Goal: Task Accomplishment & Management: Manage account settings

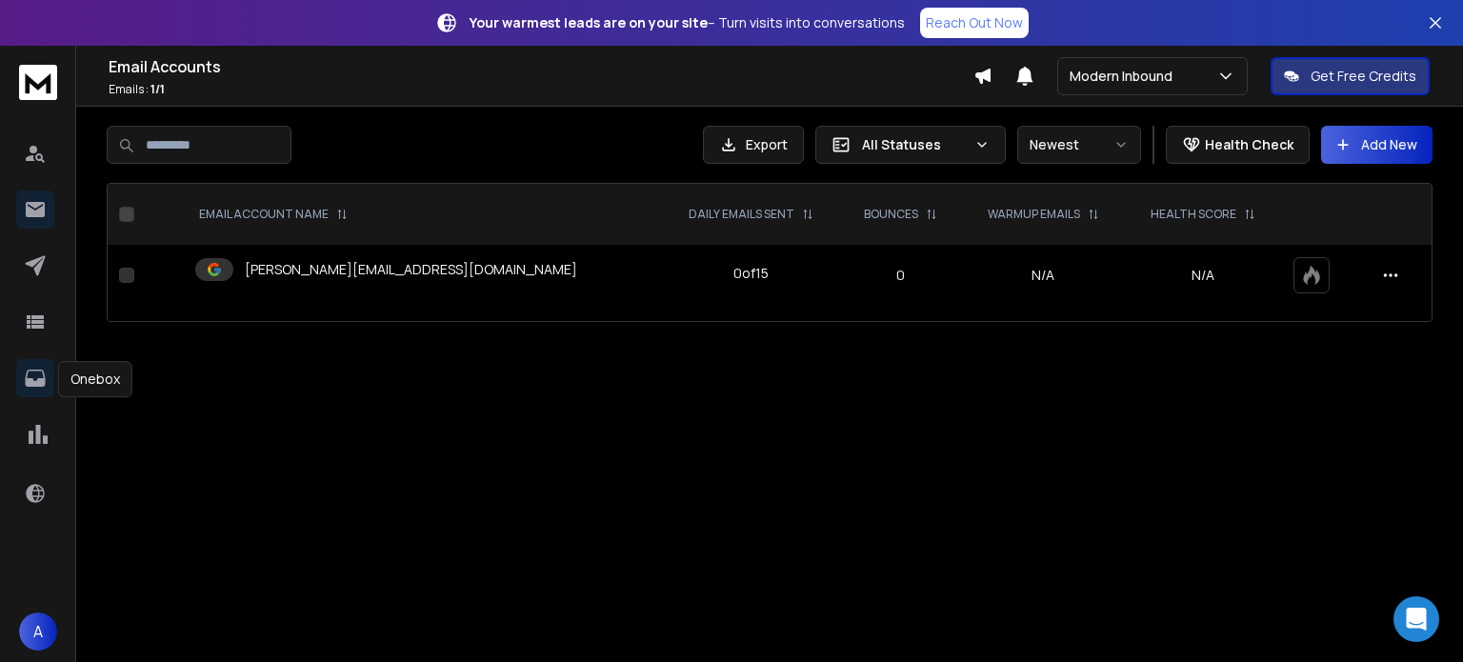
click at [45, 369] on icon at bounding box center [35, 378] width 23 height 23
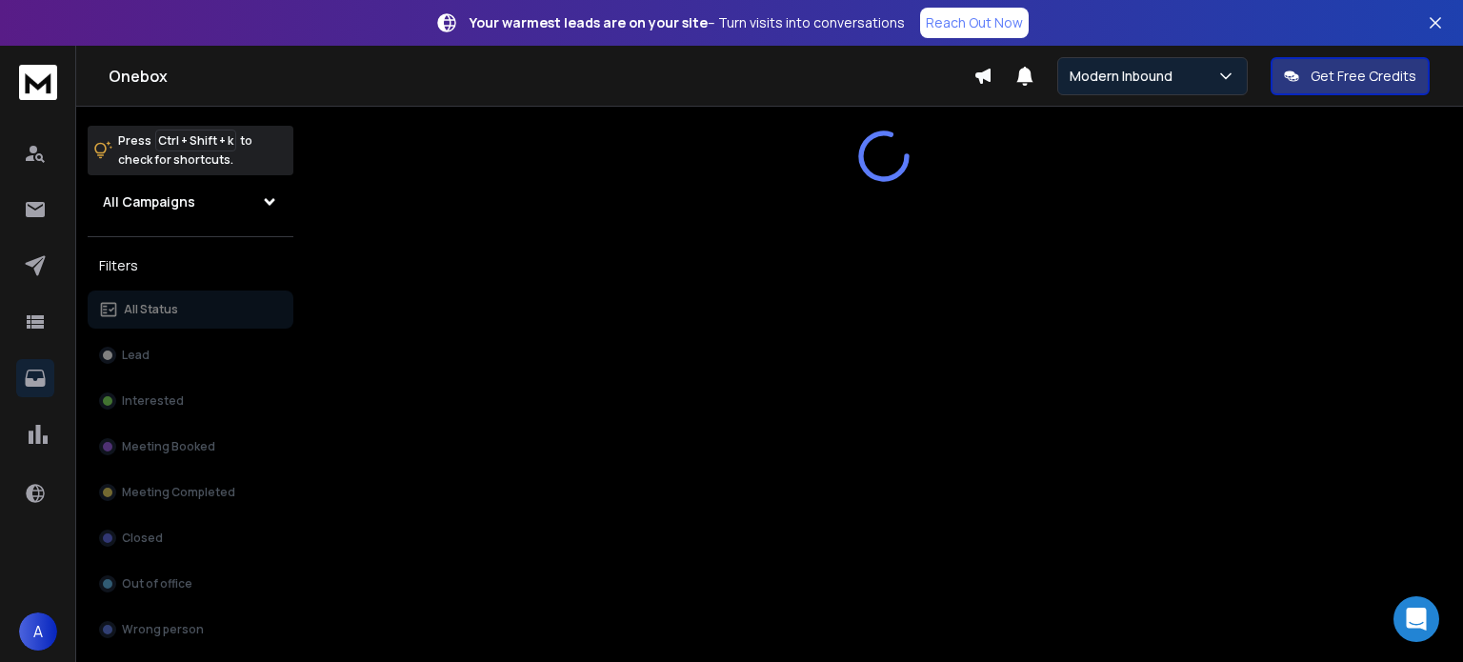
click at [1215, 69] on div "Modern Inbound" at bounding box center [1153, 76] width 166 height 19
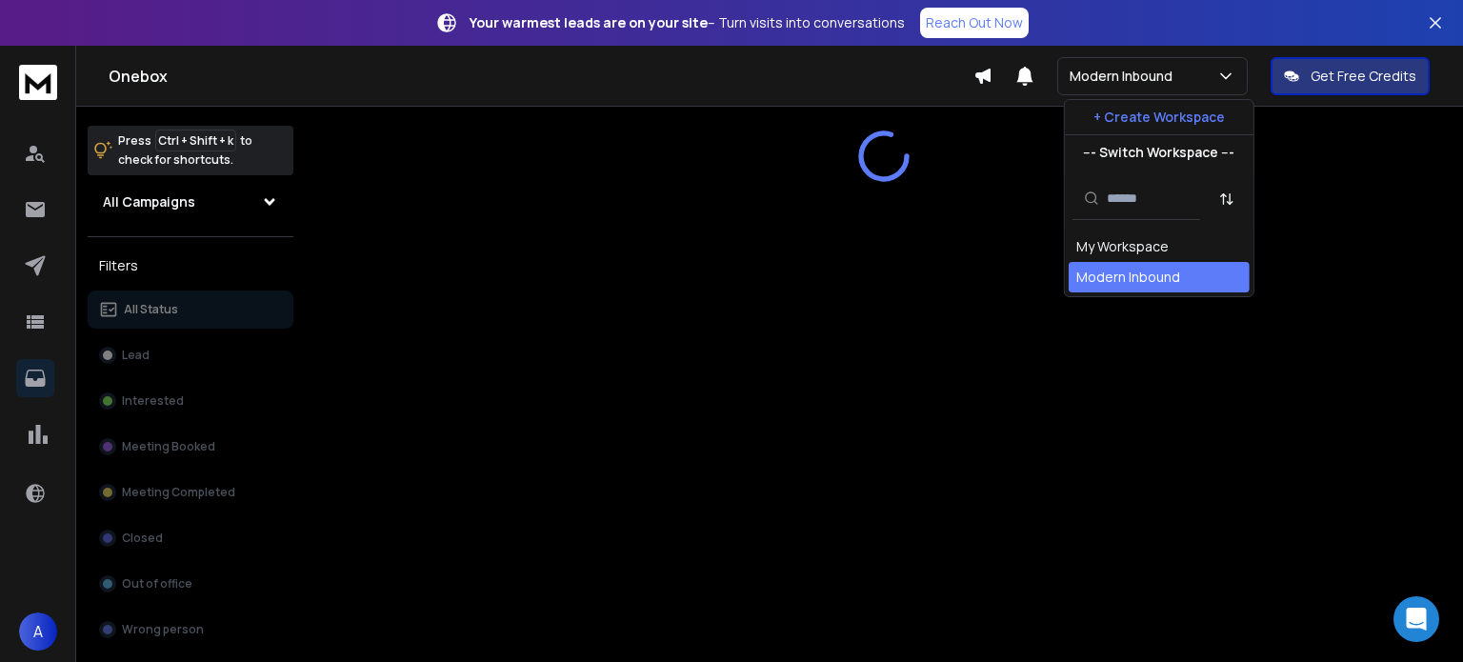
click at [969, 330] on div "Press Ctrl + Shift + k to check for shortcuts. All Campaigns All Campaigns Filt…" at bounding box center [769, 438] width 1387 height 662
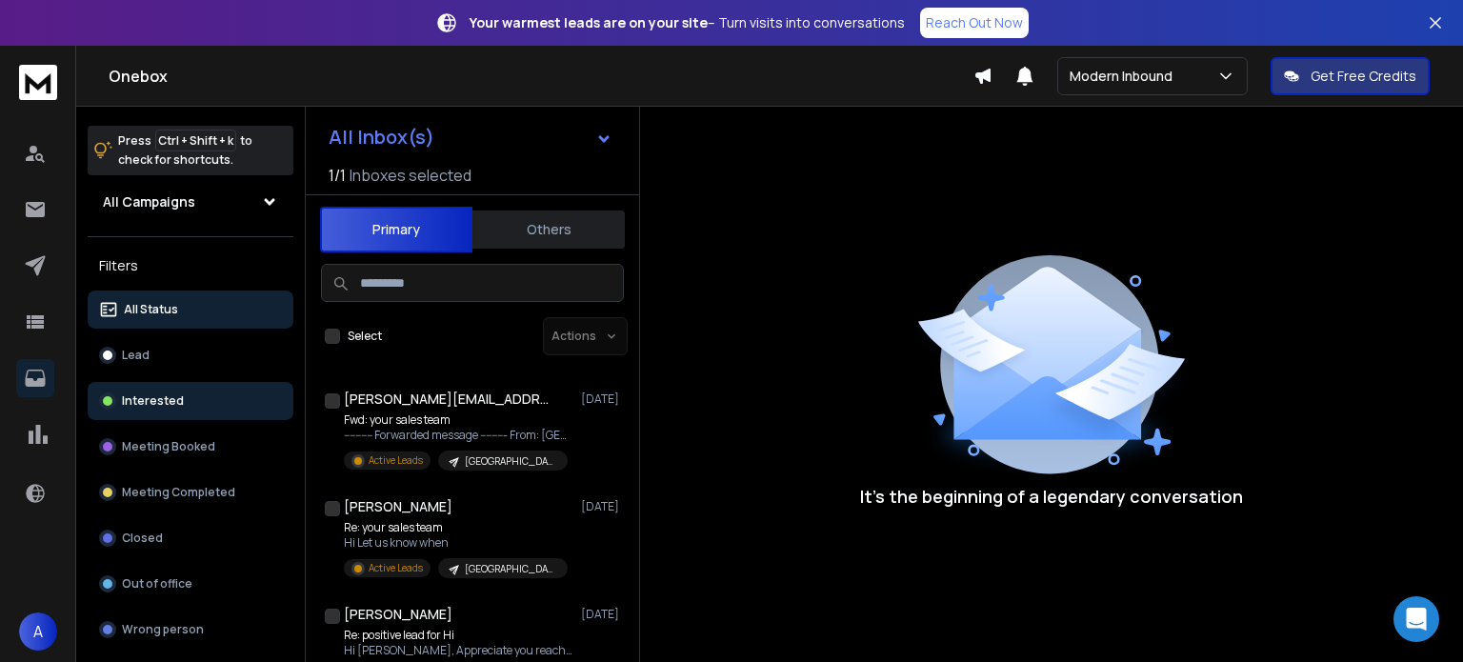
click at [110, 393] on span at bounding box center [107, 400] width 17 height 17
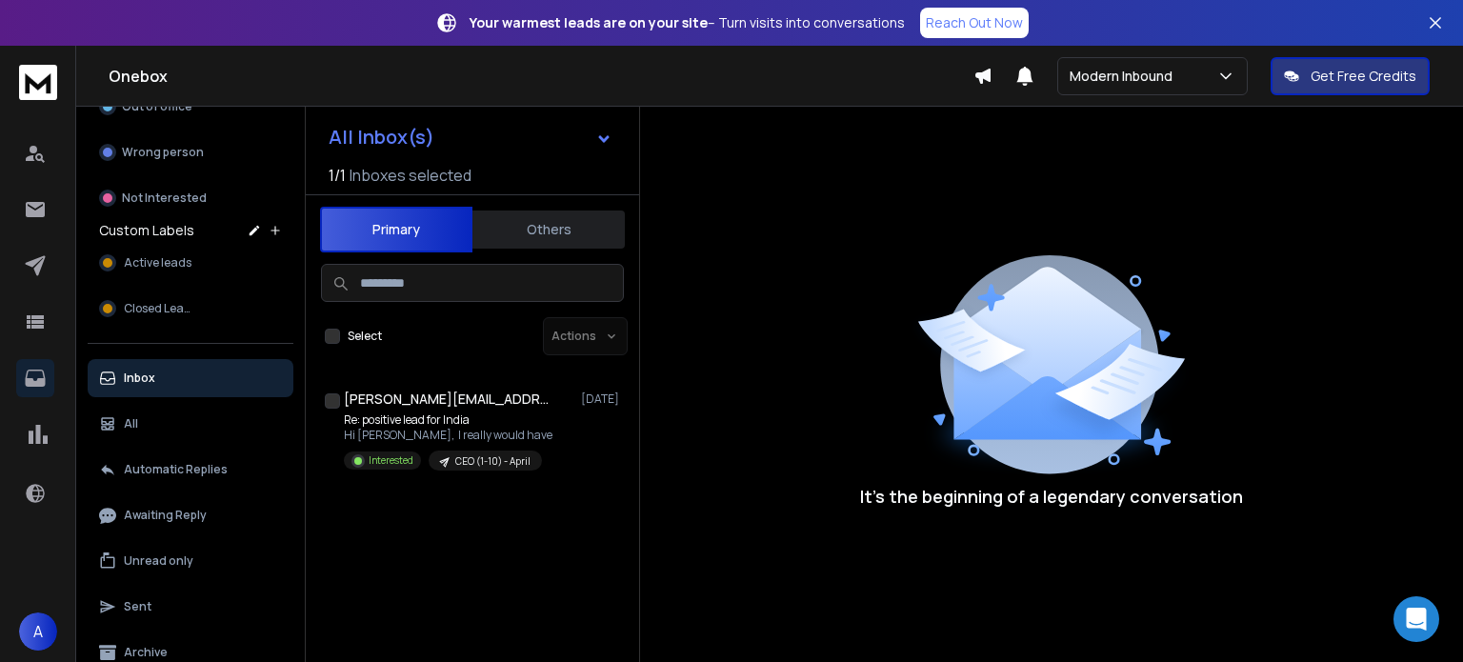
scroll to position [421, 0]
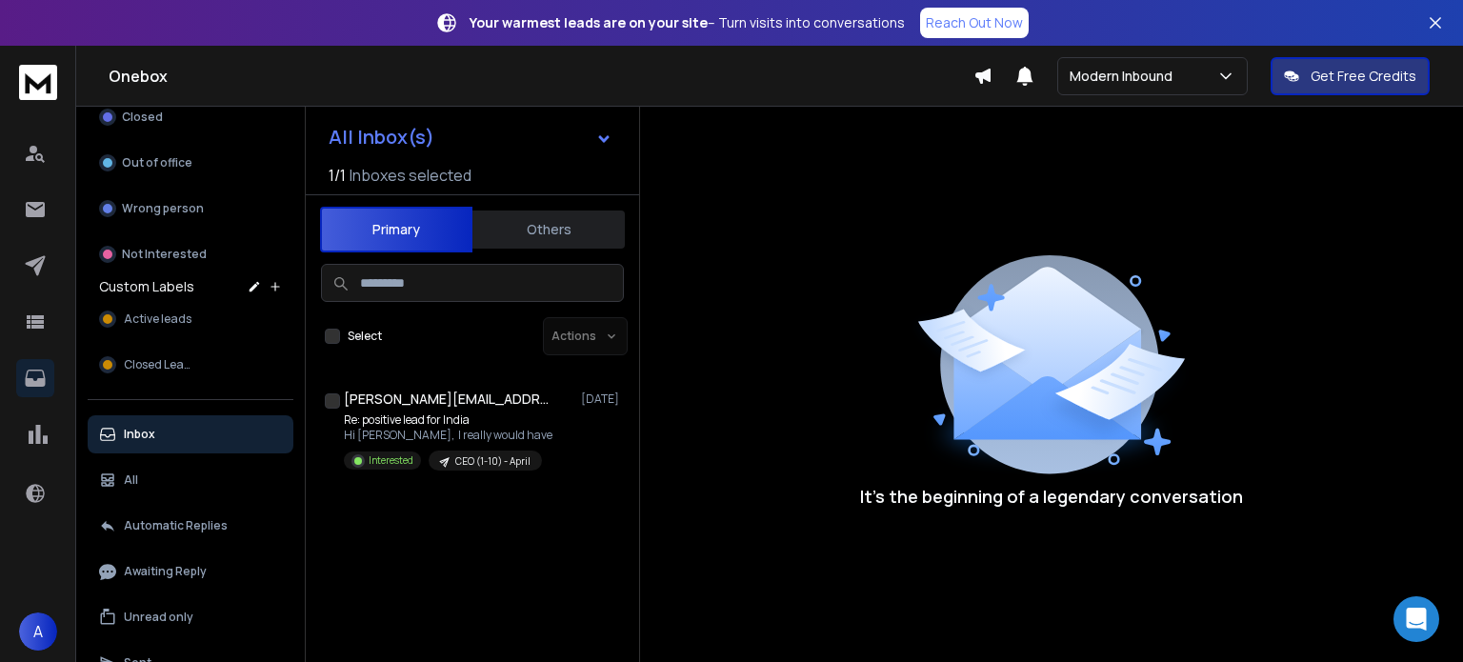
click at [183, 315] on span "Active leads" at bounding box center [158, 318] width 68 height 15
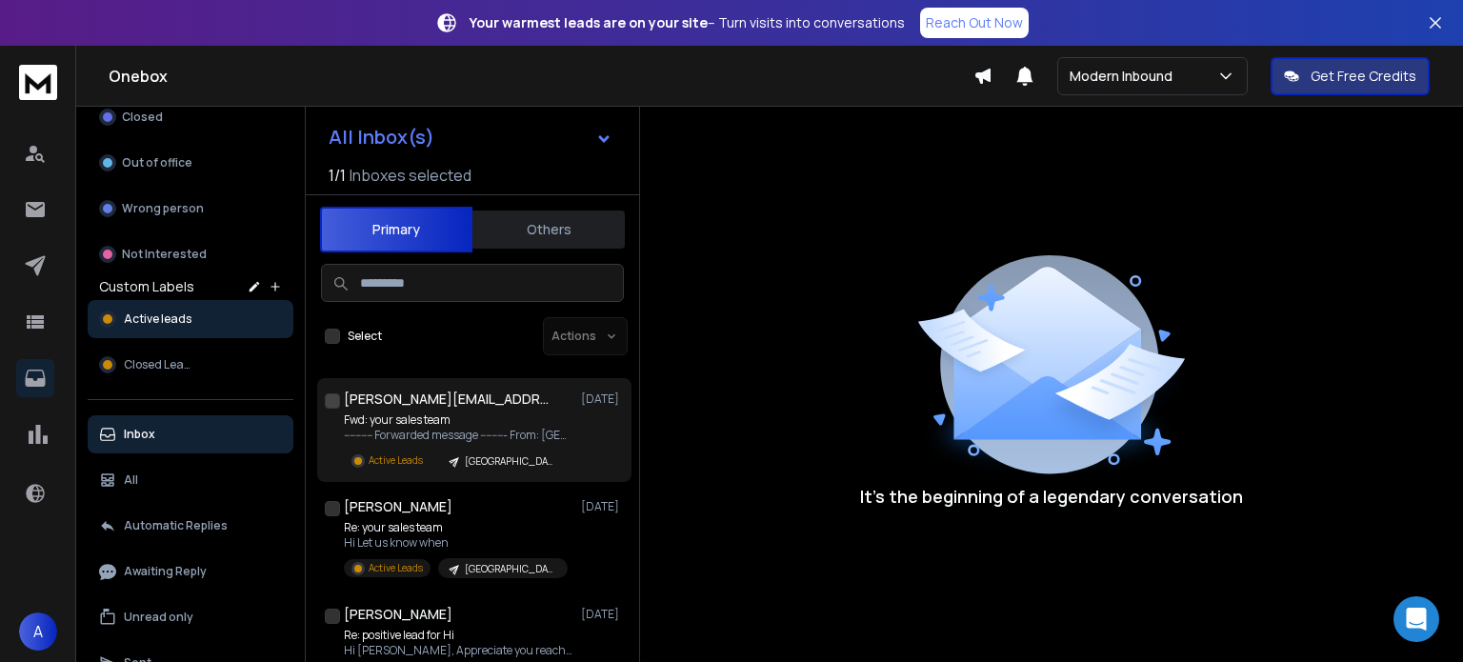
click at [329, 394] on button "button" at bounding box center [332, 400] width 15 height 15
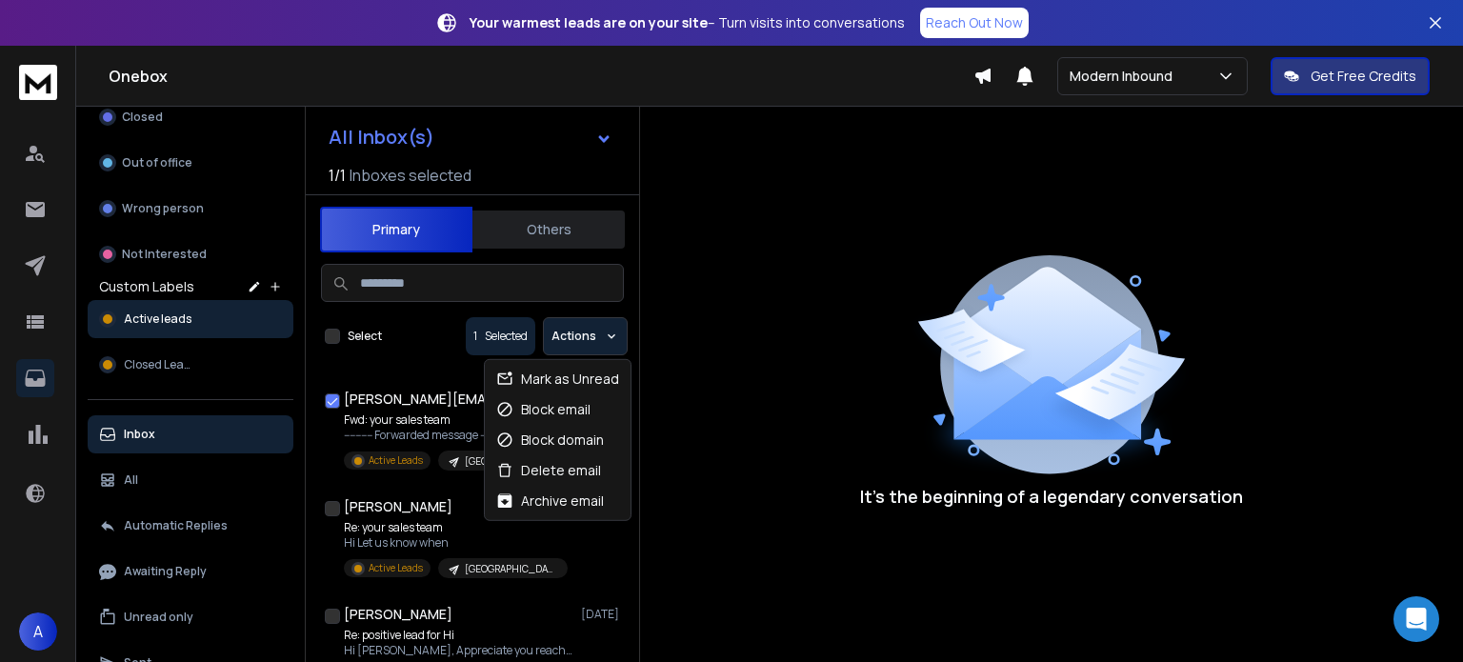
click at [615, 347] on button "Actions" at bounding box center [585, 336] width 85 height 38
click at [564, 501] on div "Archive email" at bounding box center [550, 501] width 108 height 19
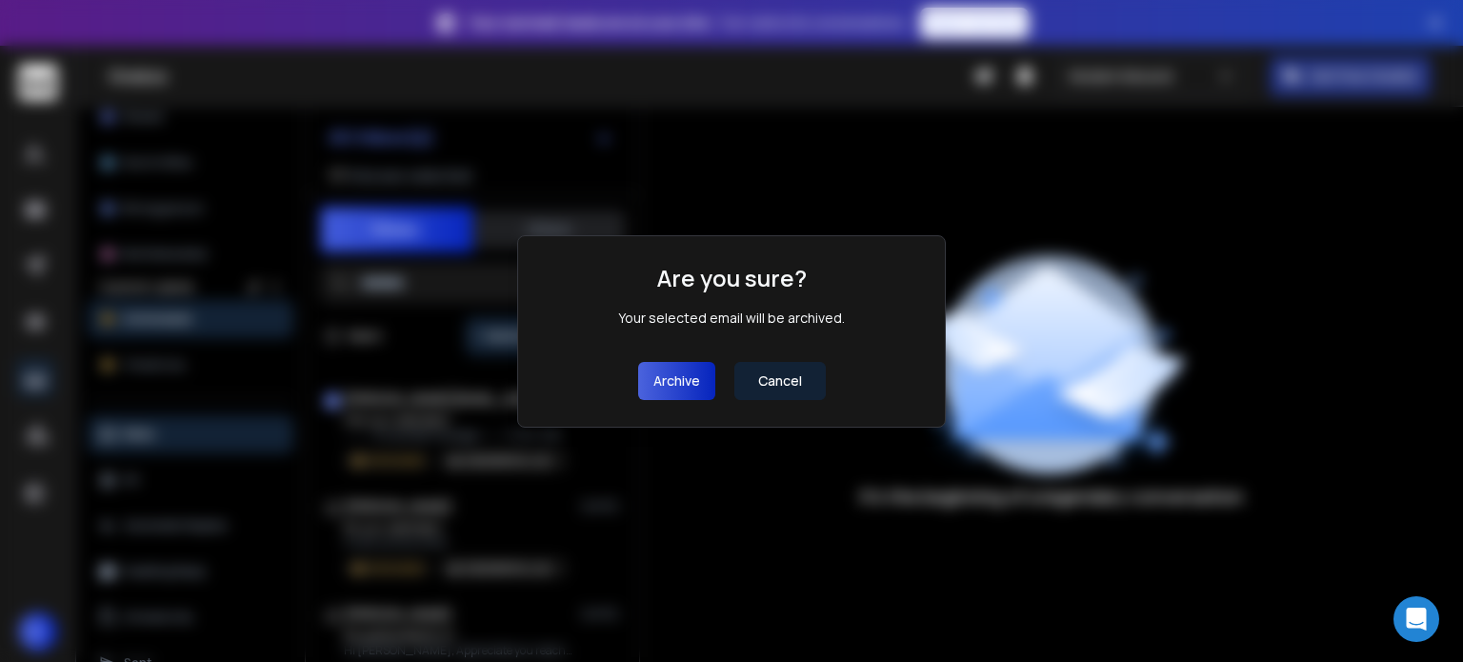
click at [704, 386] on button "archive" at bounding box center [676, 381] width 77 height 38
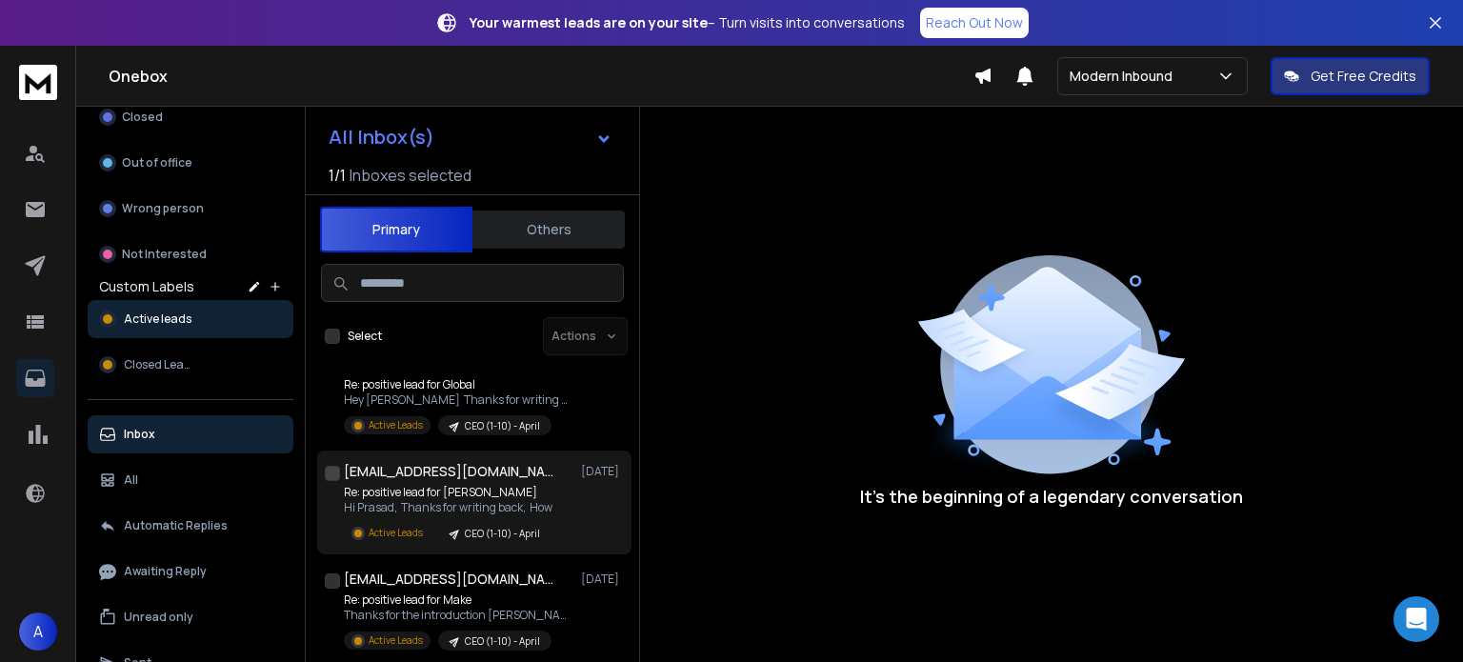
scroll to position [5416, 0]
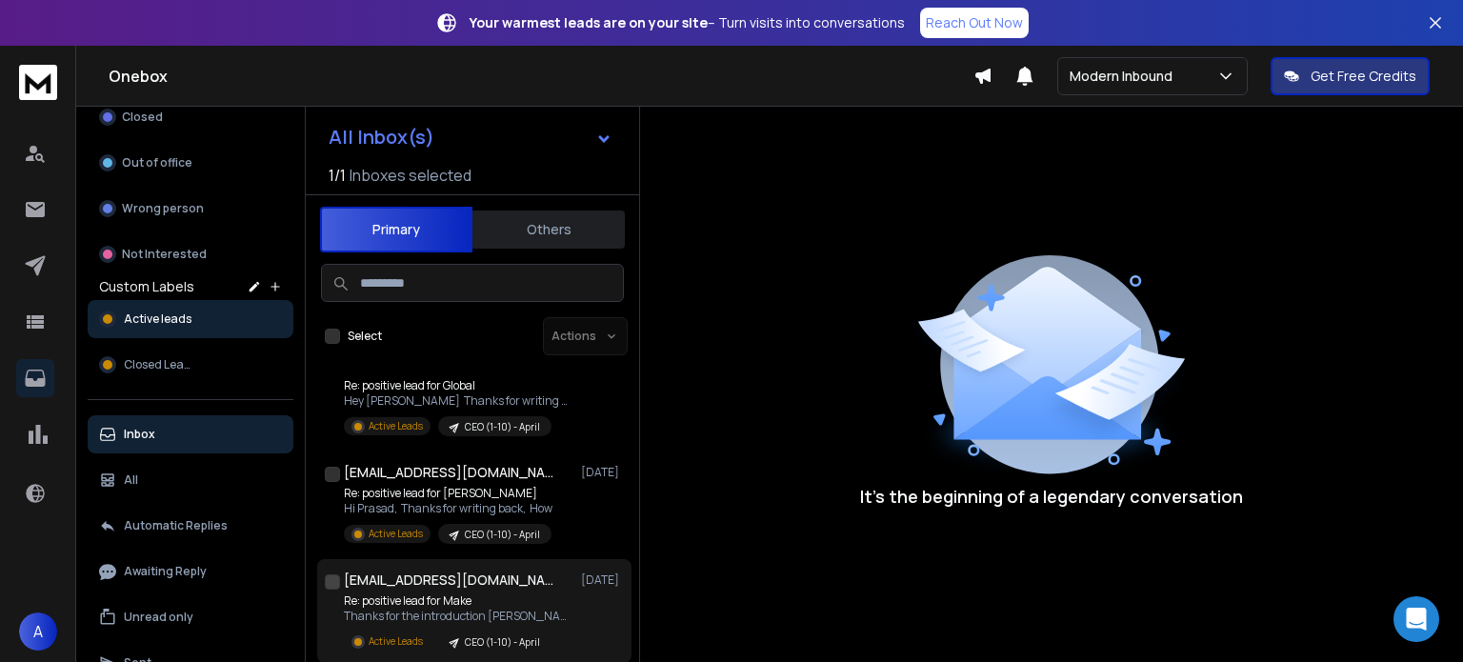
click at [529, 587] on div "[EMAIL_ADDRESS][DOMAIN_NAME] [DATE]" at bounding box center [484, 580] width 280 height 19
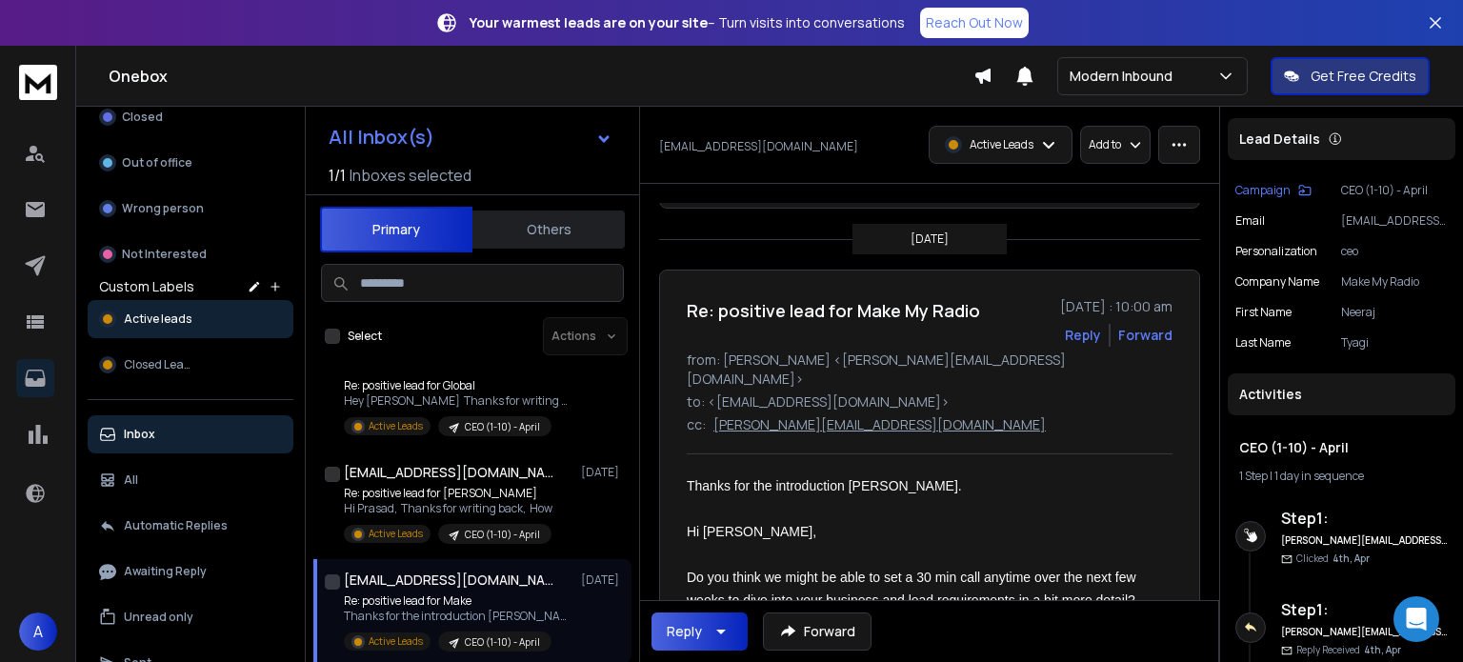
scroll to position [61, 0]
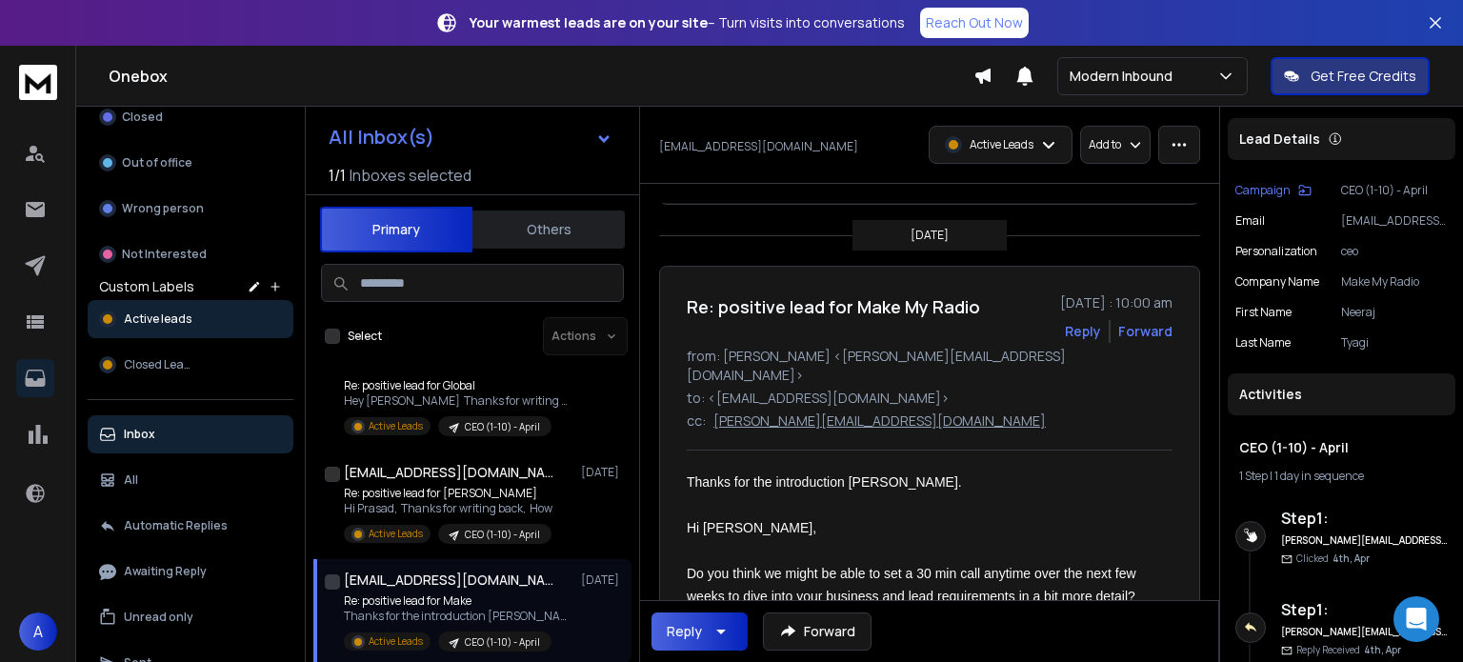
click at [734, 389] on p "to: <[EMAIL_ADDRESS][DOMAIN_NAME]>" at bounding box center [930, 398] width 486 height 19
drag, startPoint x: 734, startPoint y: 372, endPoint x: 856, endPoint y: 378, distance: 122.1
click at [856, 389] on p "to: <[EMAIL_ADDRESS][DOMAIN_NAME]>" at bounding box center [930, 398] width 486 height 19
copy p "[EMAIL_ADDRESS][DOMAIN_NAME]"
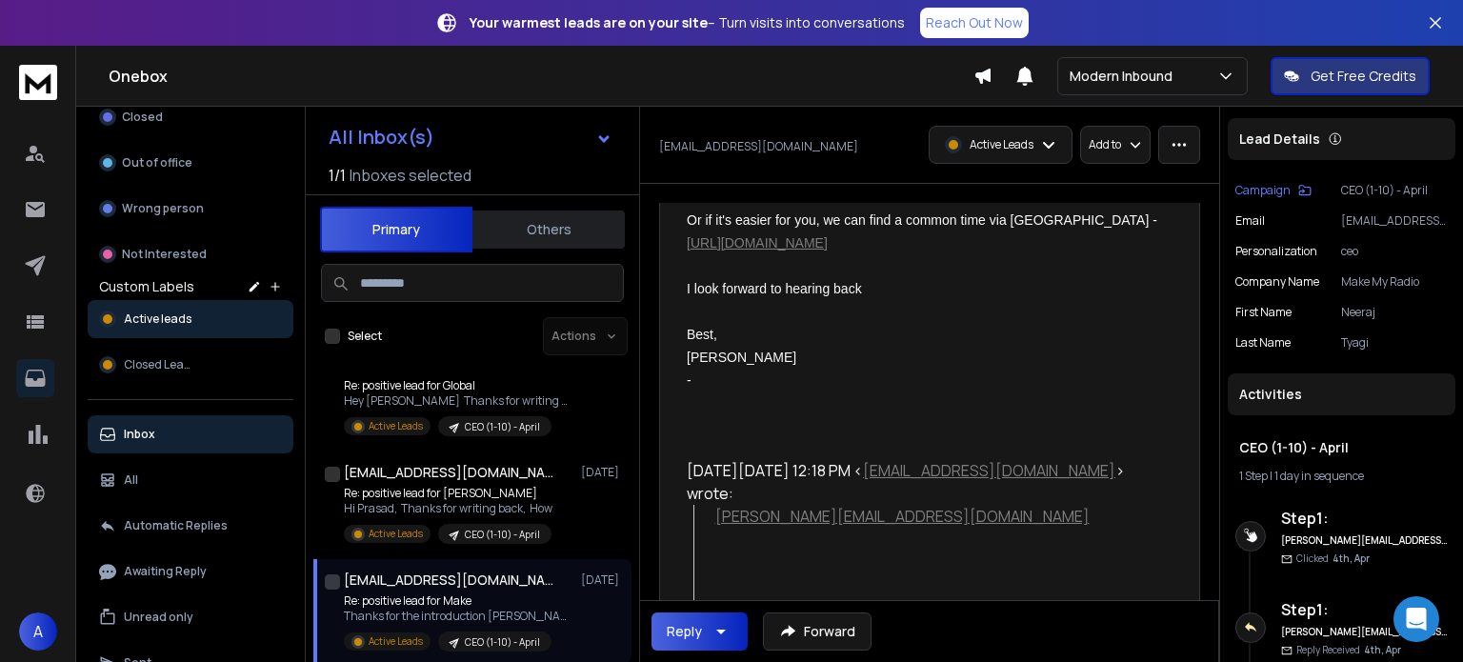
scroll to position [505, 0]
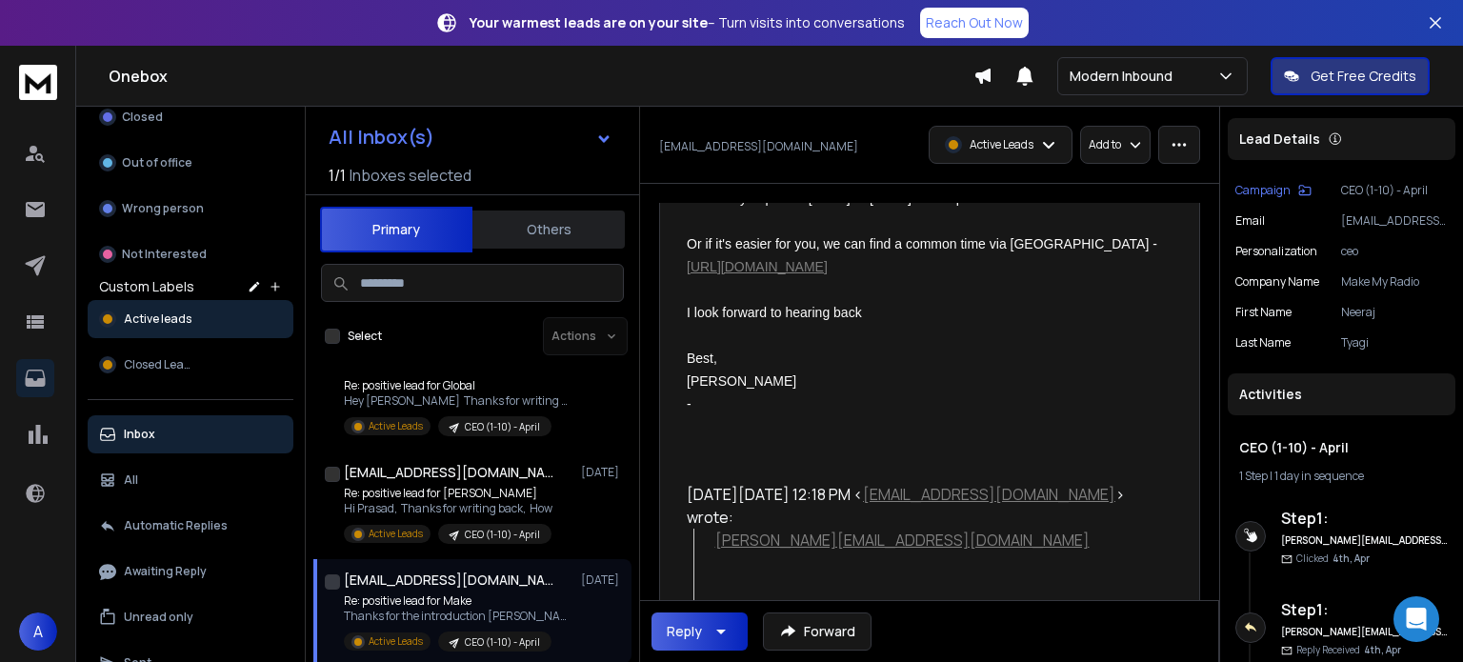
click at [934, 357] on div "Best," at bounding box center [922, 357] width 471 height 23
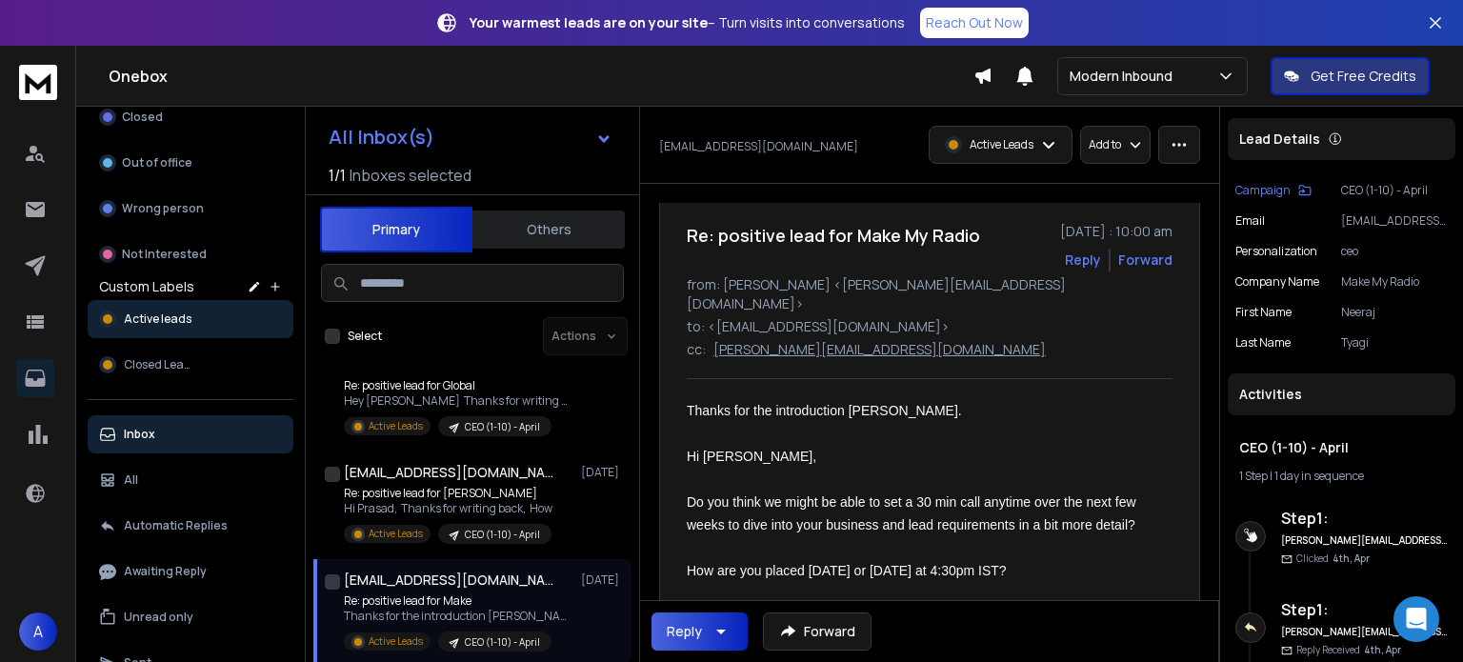
scroll to position [0, 0]
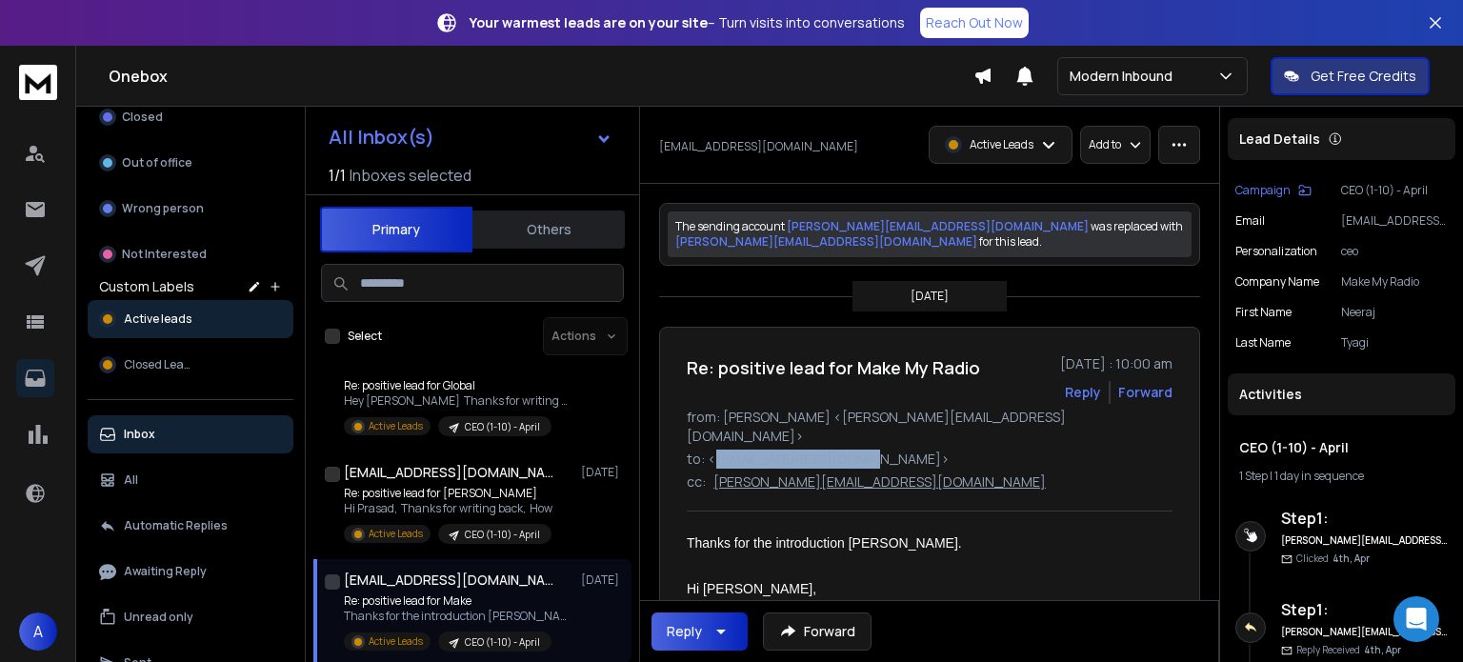
drag, startPoint x: 860, startPoint y: 442, endPoint x: 716, endPoint y: 432, distance: 144.2
click at [716, 450] on p "to: <[EMAIL_ADDRESS][DOMAIN_NAME]>" at bounding box center [930, 459] width 486 height 19
copy p "[EMAIL_ADDRESS][DOMAIN_NAME]"
